Goal: Information Seeking & Learning: Check status

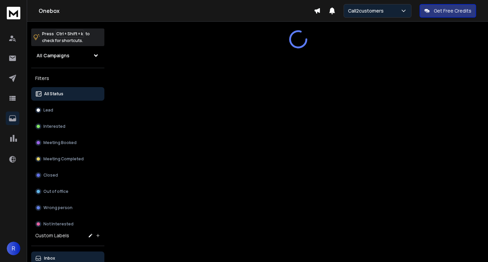
click at [350, 12] on p "Call2customers" at bounding box center [367, 10] width 38 height 7
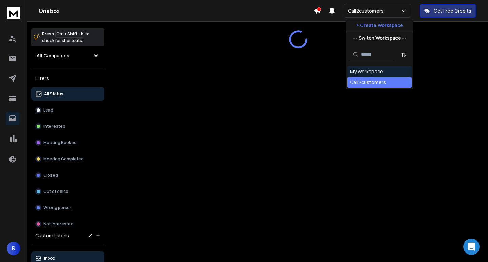
click at [254, 11] on h1 "Onebox" at bounding box center [176, 11] width 275 height 8
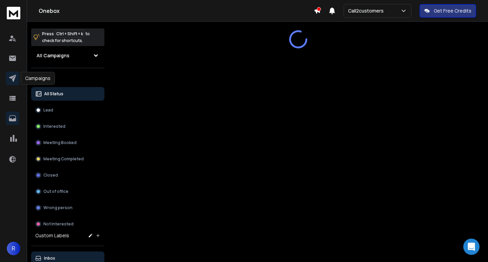
click at [13, 78] on icon at bounding box center [12, 78] width 8 height 8
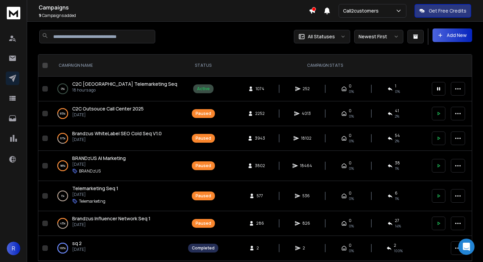
click at [105, 85] on span "C2C [GEOGRAPHIC_DATA] Telemarketing Seq" at bounding box center [124, 84] width 105 height 6
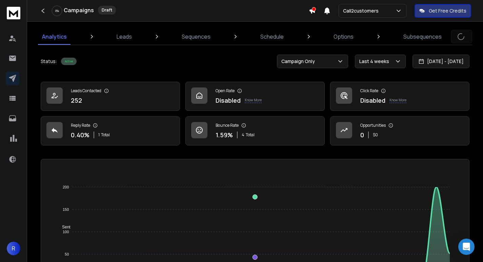
click at [97, 133] on div "0.40 % 1 Total" at bounding box center [90, 134] width 39 height 9
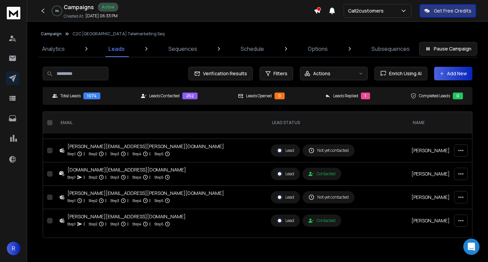
scroll to position [3704, 0]
click at [183, 98] on div "252" at bounding box center [189, 96] width 15 height 7
click at [201, 95] on div "Total Leads 1074 Leads Contacted 252 Leads Opened 0 Leads Replied 1 Completed L…" at bounding box center [258, 96] width 430 height 18
click at [258, 68] on div "Verification Results Filters Actions Enrich Using AI Add New" at bounding box center [331, 74] width 284 height 14
click at [267, 73] on icon "button" at bounding box center [268, 73] width 5 height 5
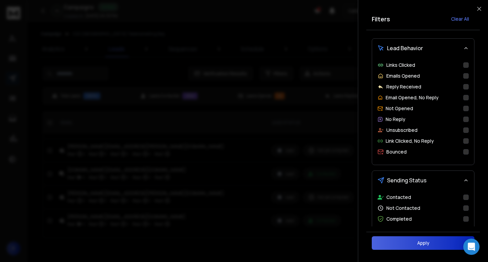
click at [401, 85] on p "Reply Received" at bounding box center [404, 86] width 35 height 7
click at [464, 85] on button "Reply Received" at bounding box center [466, 86] width 5 height 5
click at [411, 240] on button "Apply" at bounding box center [423, 243] width 103 height 14
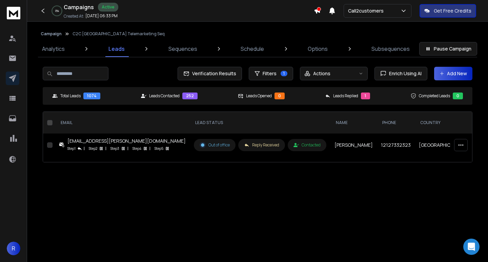
click at [244, 148] on div "Reply Received" at bounding box center [261, 144] width 35 height 5
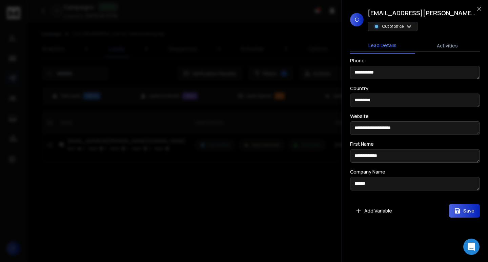
click at [247, 146] on div at bounding box center [244, 131] width 488 height 262
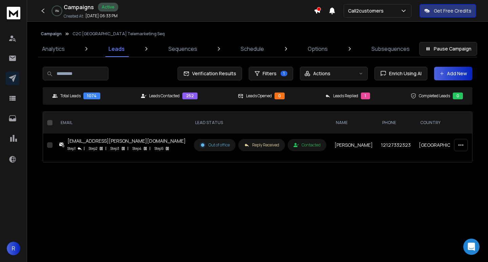
click at [200, 148] on div "Out of office" at bounding box center [215, 145] width 30 height 6
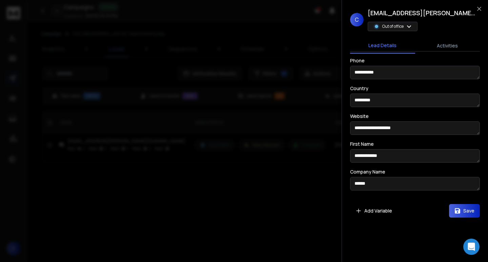
click at [178, 158] on div at bounding box center [244, 131] width 488 height 262
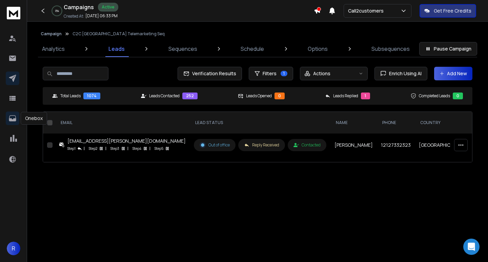
click at [10, 117] on icon at bounding box center [12, 118] width 8 height 8
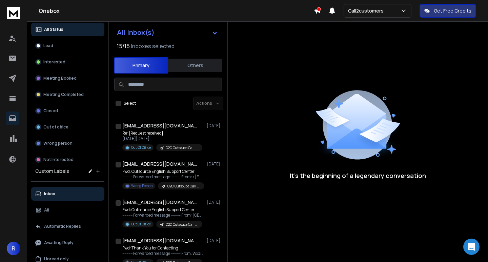
scroll to position [102, 0]
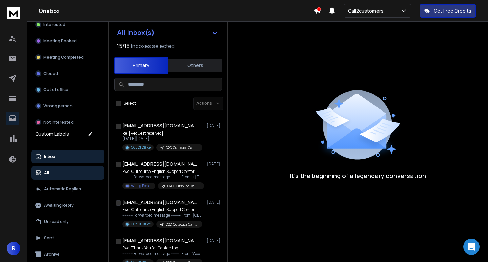
click at [52, 172] on button "All" at bounding box center [67, 173] width 73 height 14
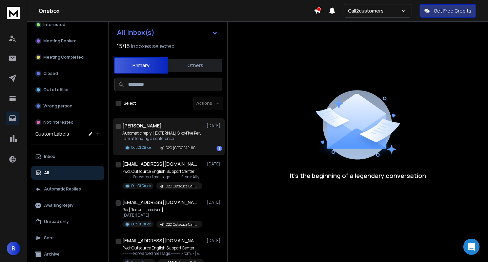
click at [153, 135] on p "Automatic reply: [EXTERNAL] SixtyFive Percent" at bounding box center [162, 133] width 81 height 5
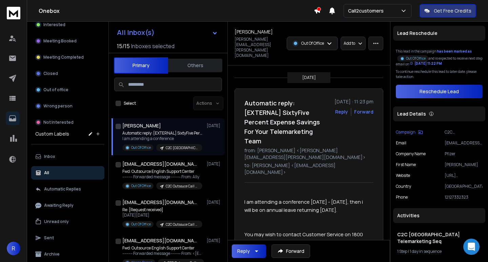
scroll to position [34, 0]
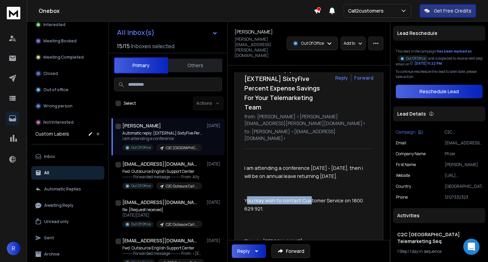
drag, startPoint x: 247, startPoint y: 197, endPoint x: 308, endPoint y: 197, distance: 61.0
click at [307, 197] on div "Automatic reply: [EXTERNAL] SixtyFive Percent Expense Savings For Your Telemark…" at bounding box center [309, 178] width 149 height 247
click at [308, 197] on span "I am attending a conference [DATE] - [DATE], then i will be on annual leave ret…" at bounding box center [304, 187] width 120 height 47
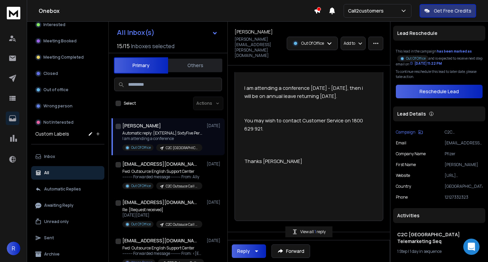
scroll to position [123, 0]
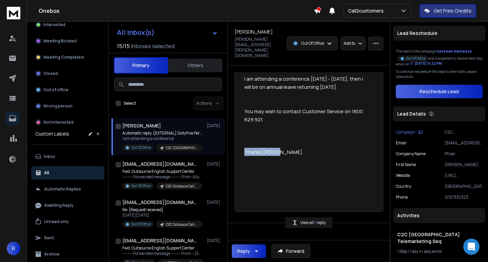
drag, startPoint x: 281, startPoint y: 150, endPoint x: 244, endPoint y: 146, distance: 37.1
click at [244, 148] on p "Thanks [PERSON_NAME]" at bounding box center [306, 152] width 124 height 8
click at [295, 149] on p "Thanks [PERSON_NAME]" at bounding box center [306, 152] width 124 height 8
click at [315, 220] on span "1" at bounding box center [316, 223] width 2 height 6
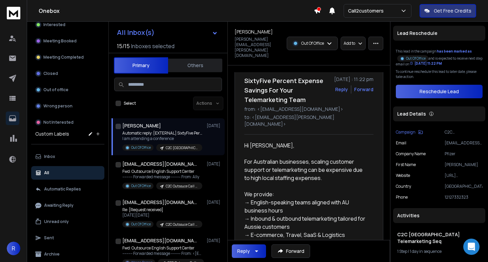
scroll to position [293, 0]
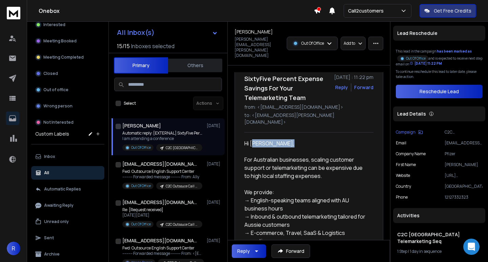
drag, startPoint x: 254, startPoint y: 137, endPoint x: 285, endPoint y: 136, distance: 30.9
click at [285, 139] on div "Hi [PERSON_NAME], For Australian businesses, scaling customer support or telema…" at bounding box center [308, 227] width 129 height 176
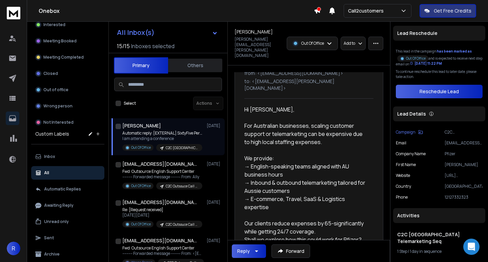
click at [284, 152] on div "Hi [PERSON_NAME], For Australian businesses, scaling customer support or telema…" at bounding box center [308, 193] width 129 height 176
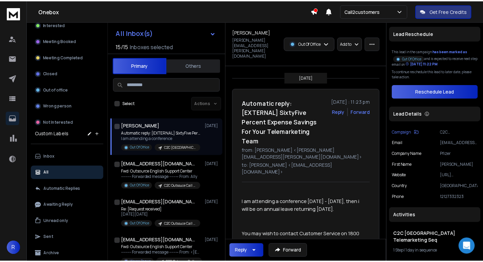
scroll to position [0, 0]
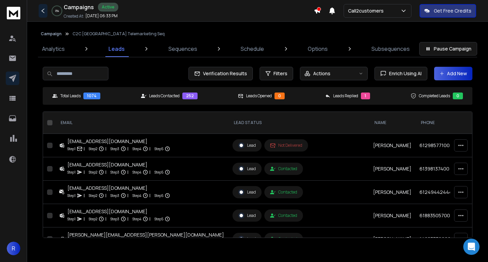
click at [42, 8] on icon at bounding box center [43, 11] width 6 height 6
